Goal: Task Accomplishment & Management: Manage account settings

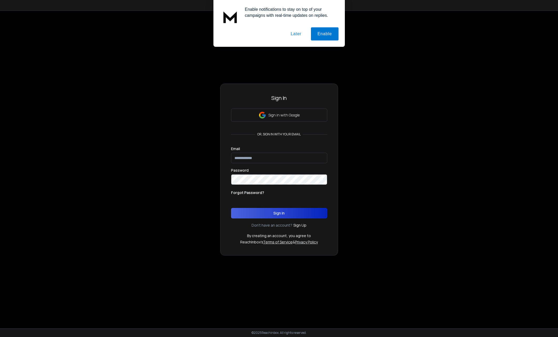
drag, startPoint x: 403, startPoint y: 93, endPoint x: 363, endPoint y: 46, distance: 62.4
click at [403, 93] on div "Welcome to ReachInbox 10x your leads, meetings and deals. Sign In Sign in with …" at bounding box center [279, 169] width 558 height 296
click at [301, 35] on button "Later" at bounding box center [296, 33] width 24 height 13
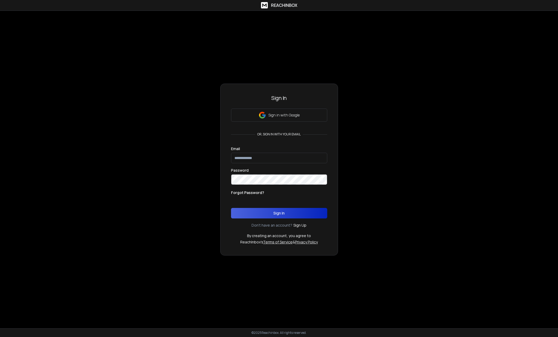
drag, startPoint x: 358, startPoint y: 131, endPoint x: 348, endPoint y: 131, distance: 10.2
click at [358, 131] on div "Welcome to ReachInbox 10x your leads, meetings and deals. Sign In Sign in with …" at bounding box center [279, 169] width 558 height 296
click at [314, 116] on button "Sign in with Google" at bounding box center [279, 115] width 96 height 13
